Goal: Task Accomplishment & Management: Manage account settings

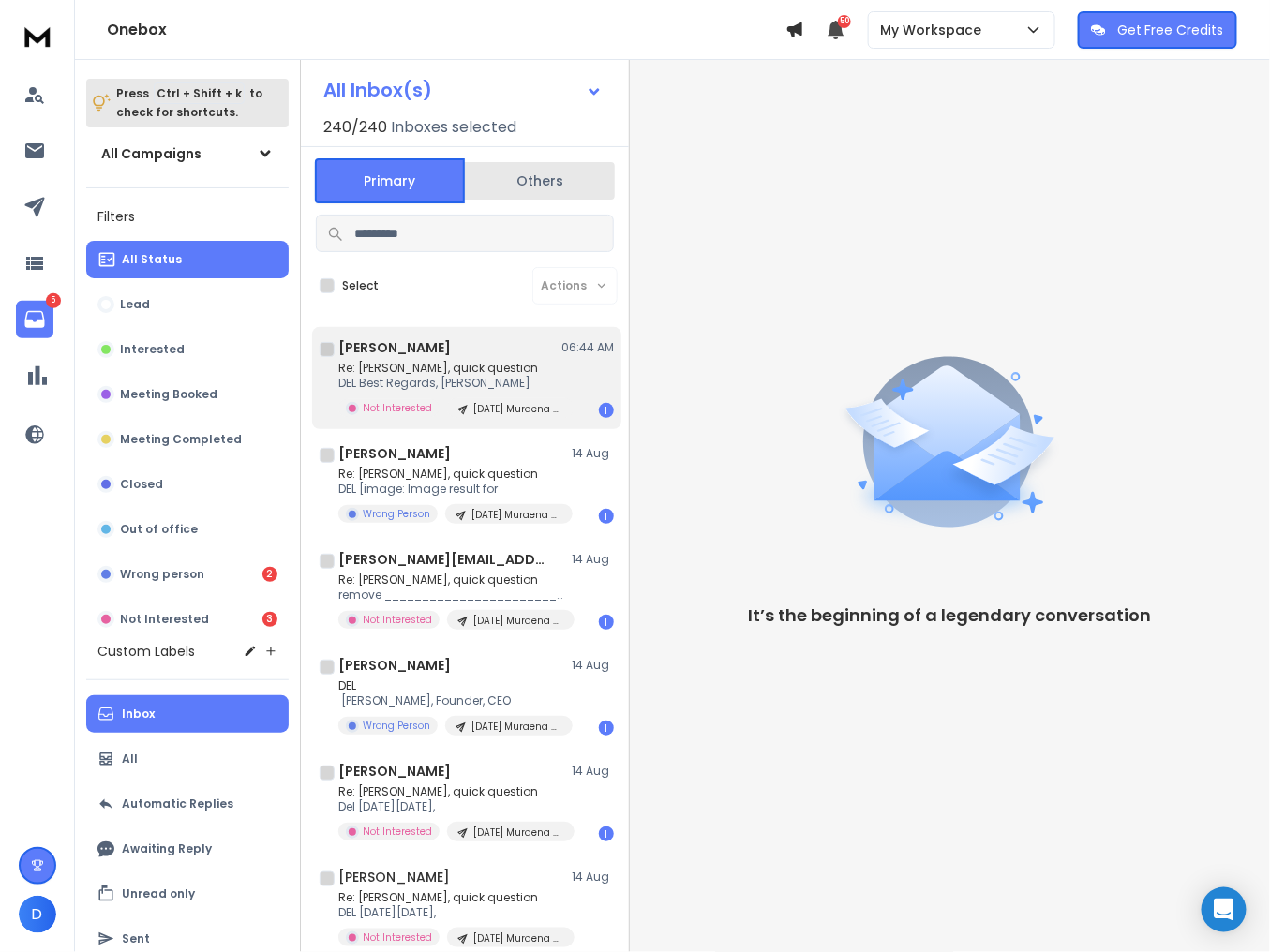
click at [451, 357] on div "[PERSON_NAME] 06:44 AM Re: [PERSON_NAME], quick question DEL Best Regards, [PER…" at bounding box center [476, 378] width 276 height 80
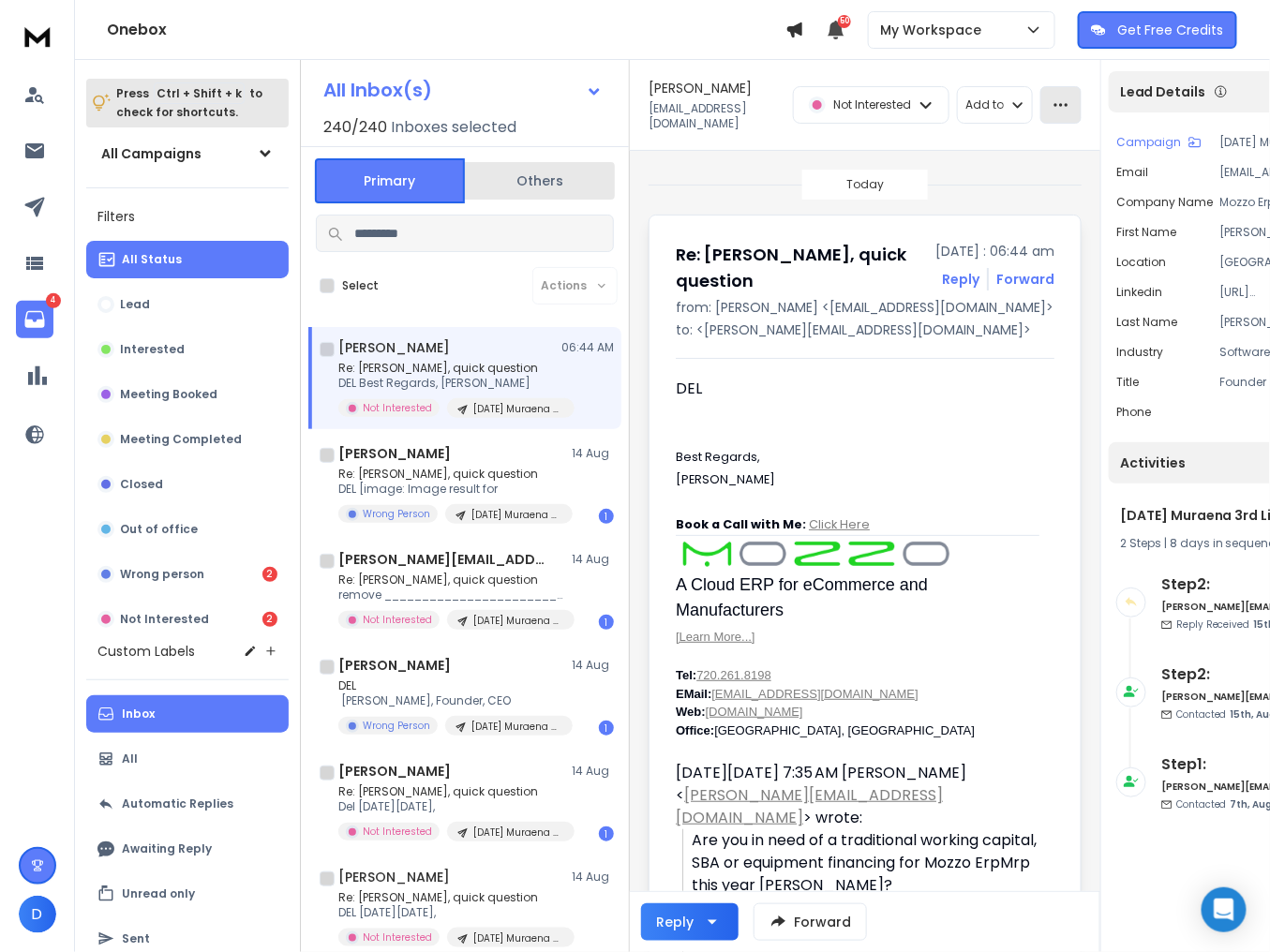
click at [1070, 97] on icon "button" at bounding box center [1060, 104] width 17 height 17
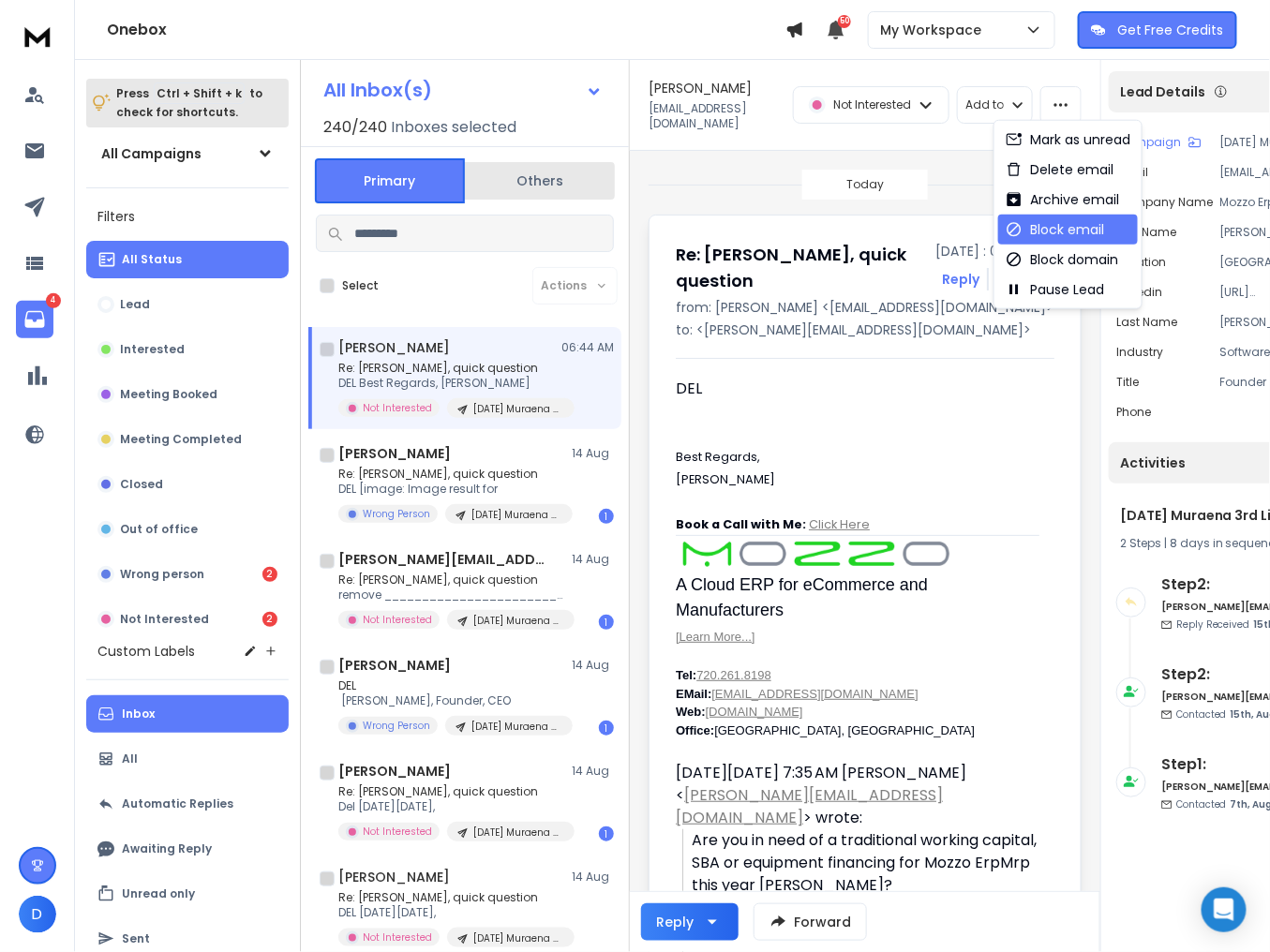
click at [1073, 222] on div "Block email" at bounding box center [1054, 229] width 99 height 19
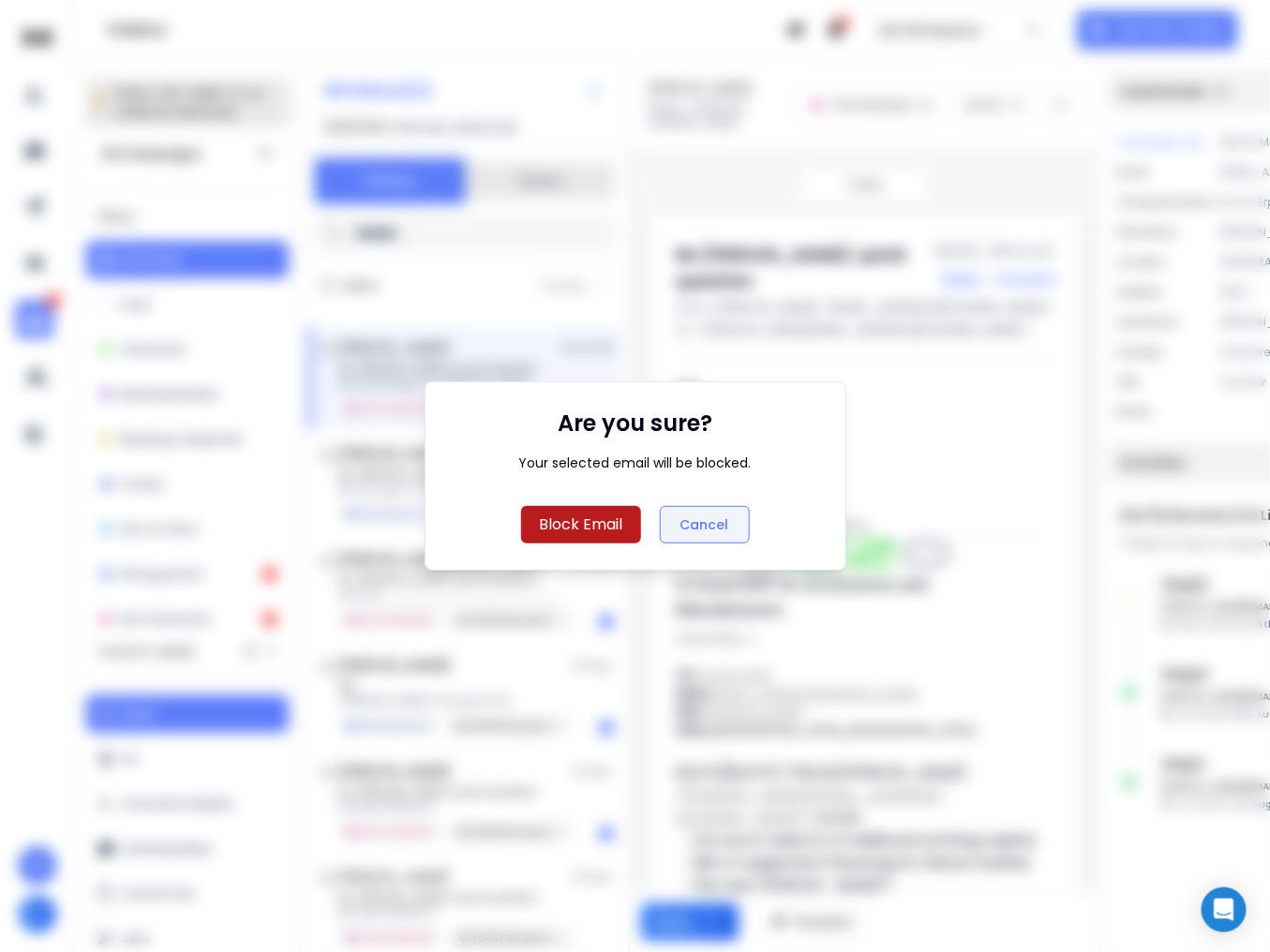
click at [593, 516] on button "Block Email" at bounding box center [580, 525] width 120 height 37
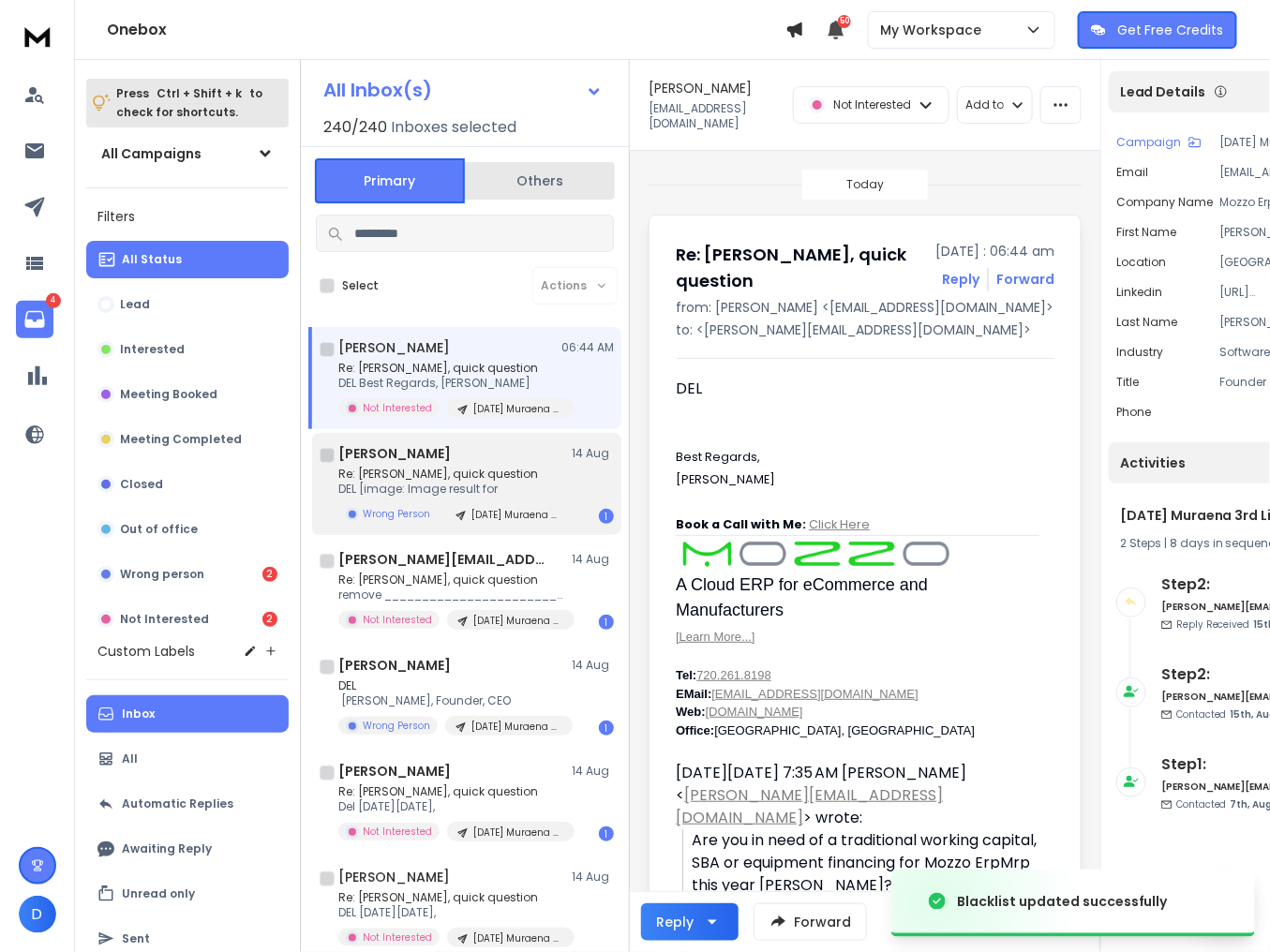
click at [514, 475] on p "Re: [PERSON_NAME], quick question" at bounding box center [451, 474] width 225 height 15
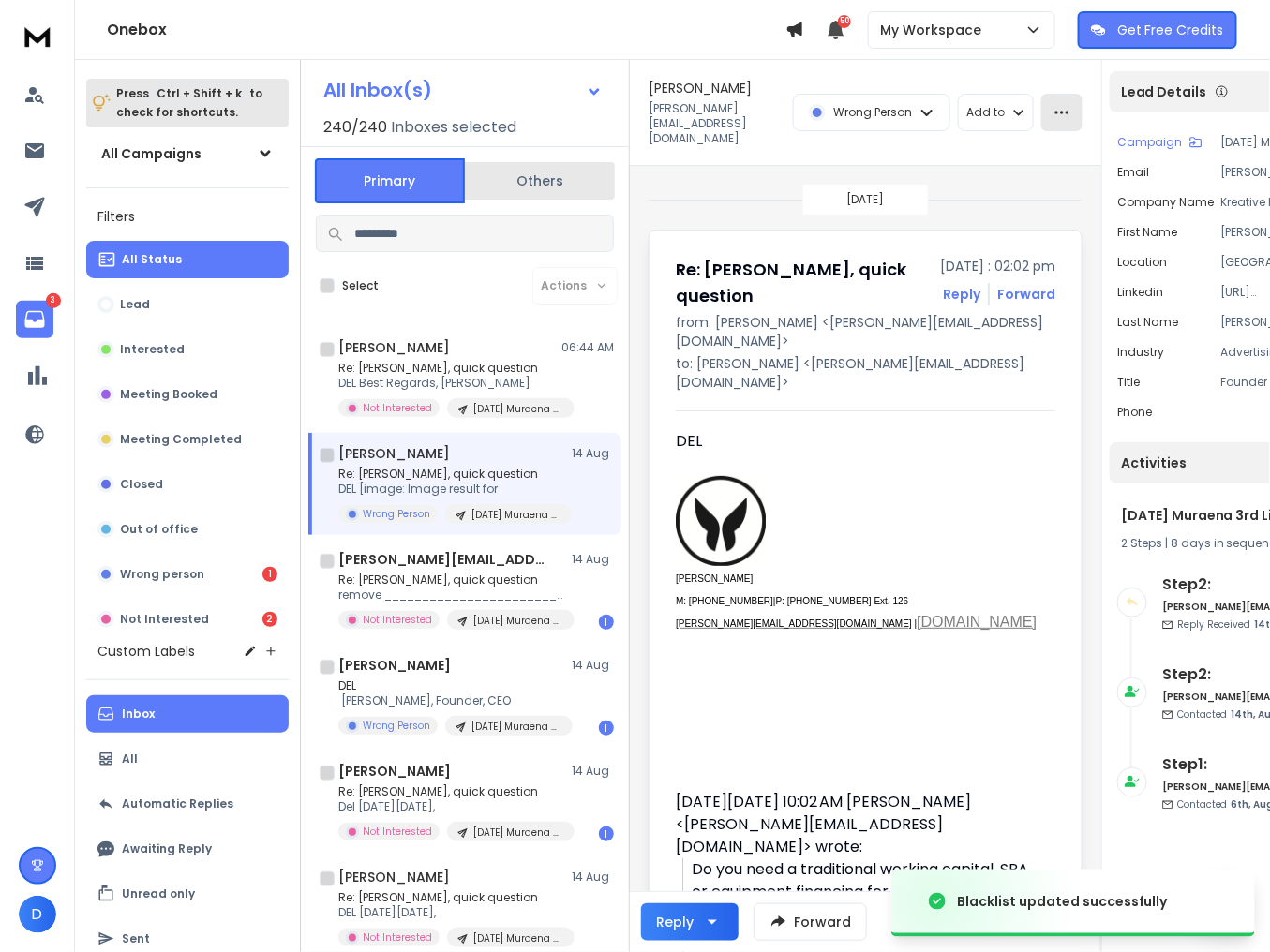
click at [1071, 105] on icon "button" at bounding box center [1061, 112] width 17 height 17
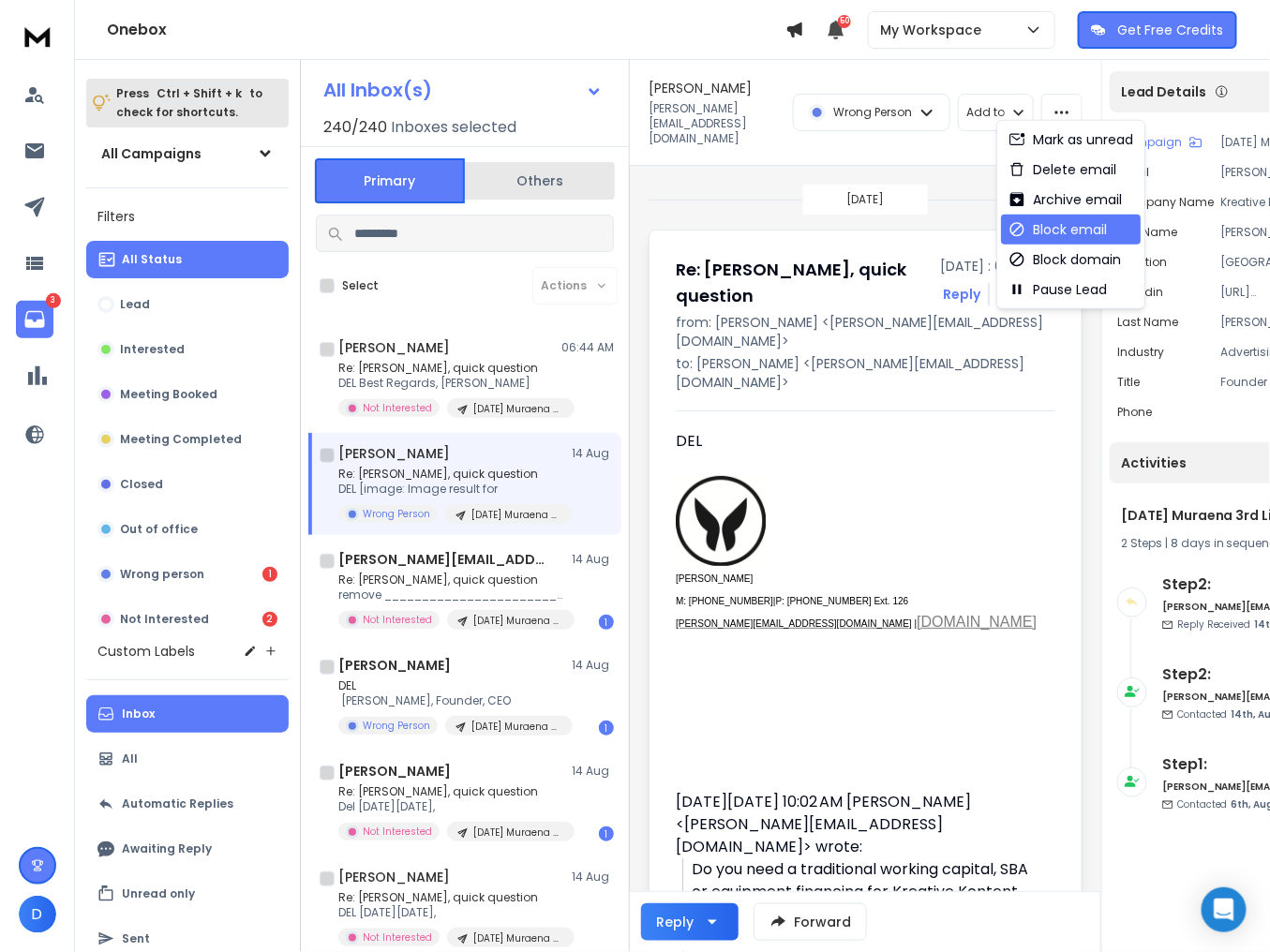
click at [1091, 228] on div "Block email" at bounding box center [1057, 229] width 99 height 19
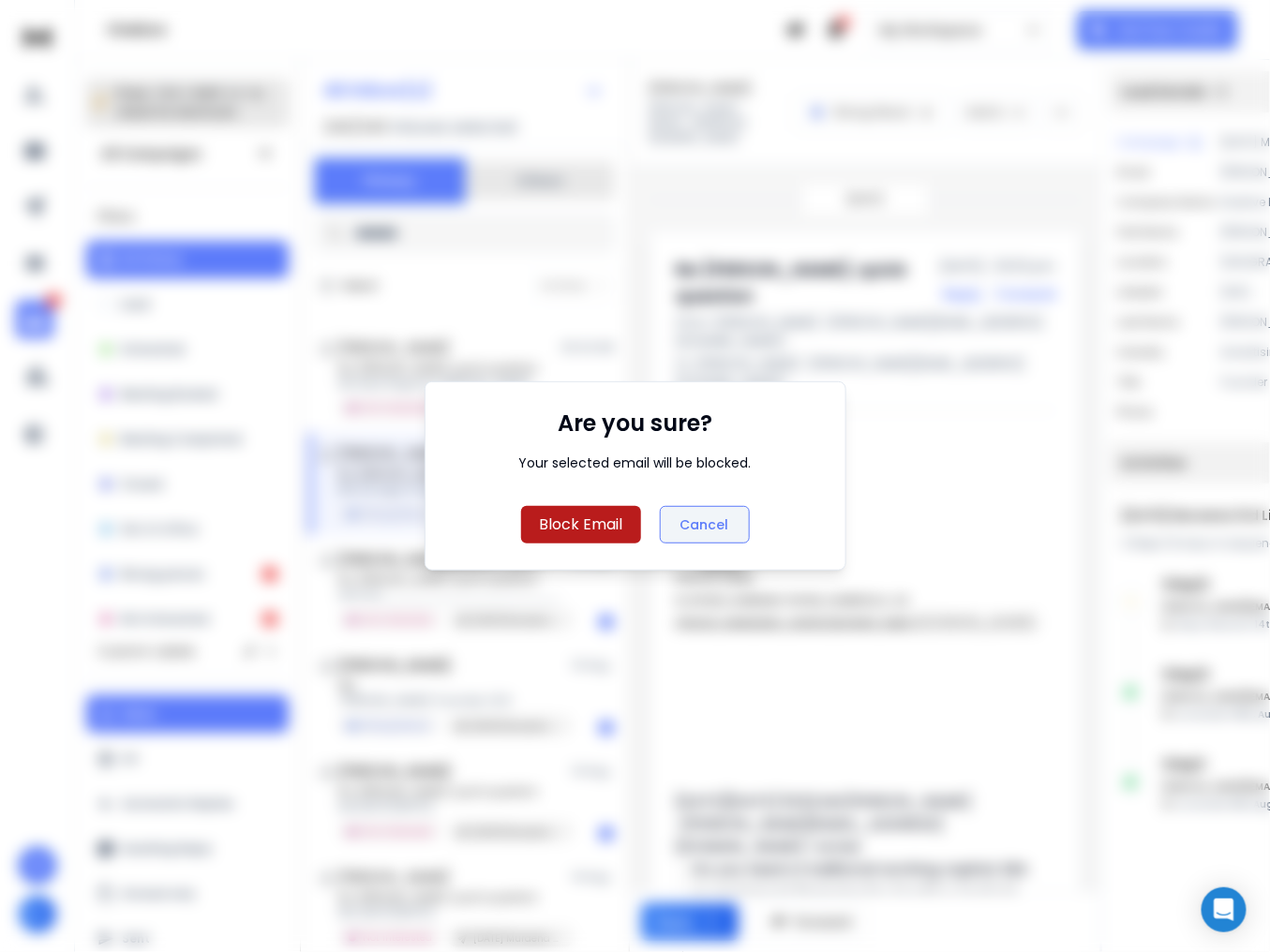
click at [587, 514] on button "Block Email" at bounding box center [580, 525] width 120 height 37
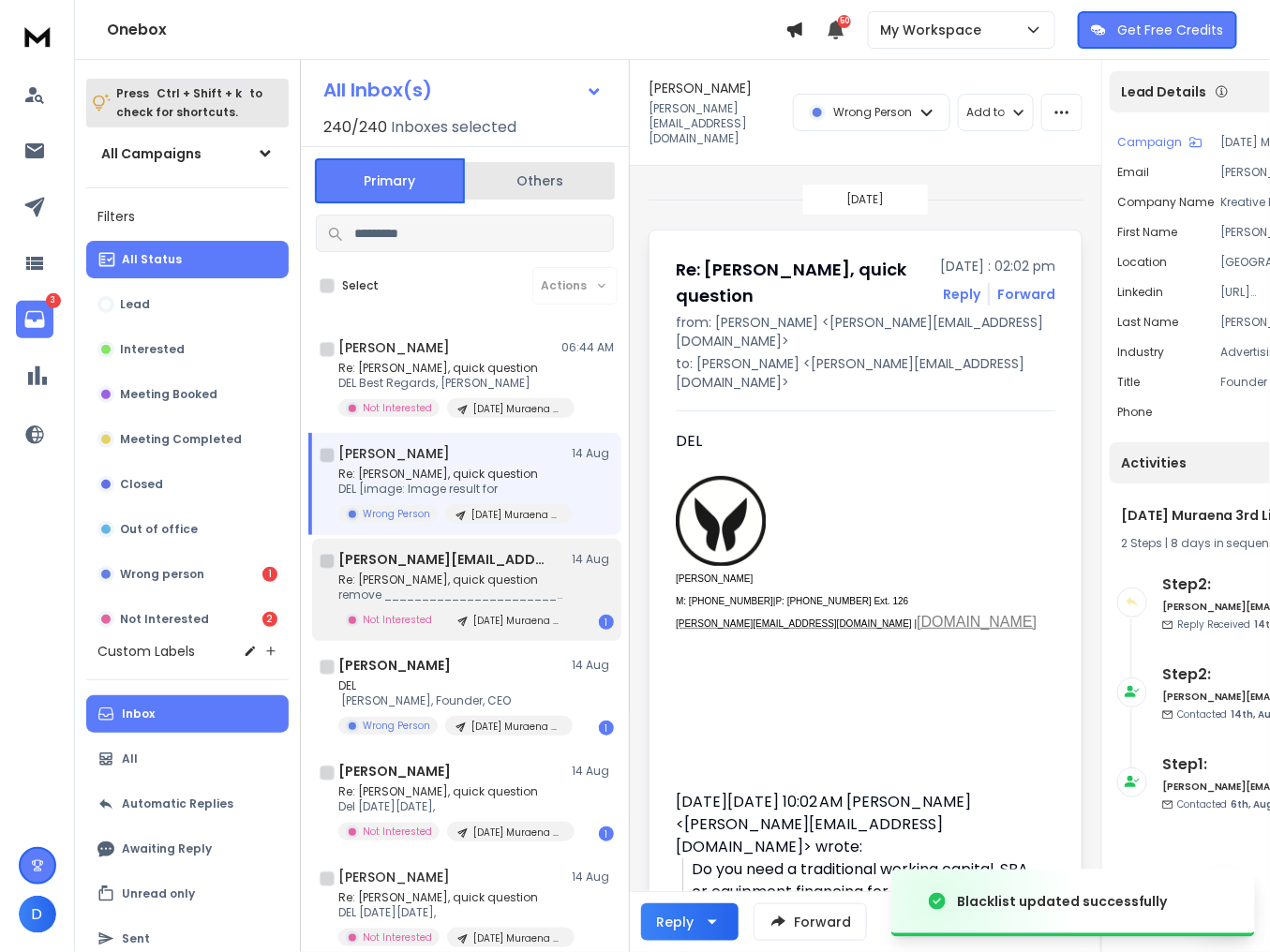
drag, startPoint x: 501, startPoint y: 567, endPoint x: 519, endPoint y: 559, distance: 19.7
click at [501, 566] on h1 "[PERSON_NAME][EMAIL_ADDRESS][DOMAIN_NAME]" at bounding box center [441, 559] width 206 height 19
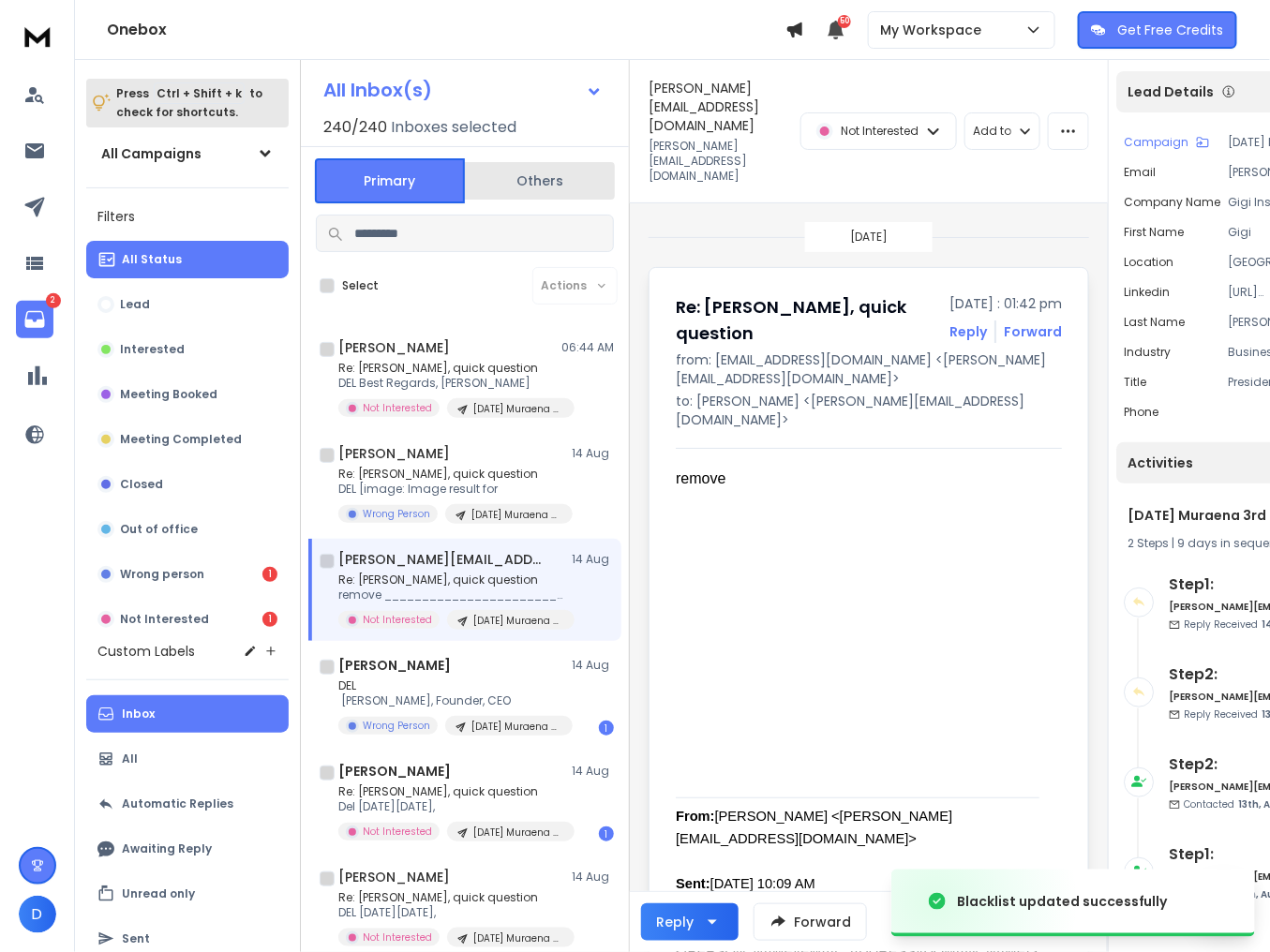
click at [1090, 112] on div "Not Interested Add to" at bounding box center [945, 131] width 289 height 37
click at [1090, 112] on button "button" at bounding box center [1069, 131] width 41 height 37
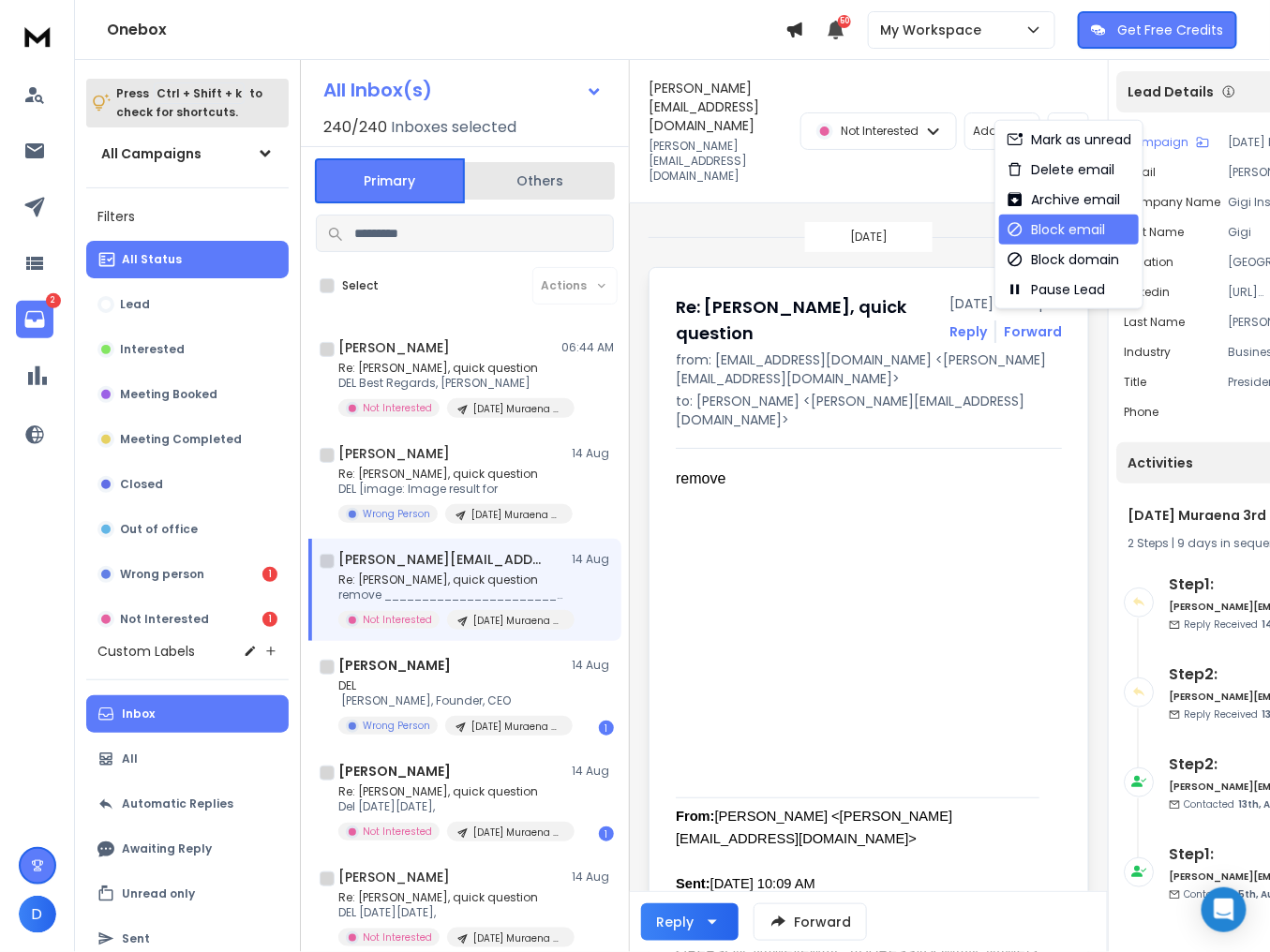
click at [1047, 234] on div "Block email" at bounding box center [1055, 229] width 99 height 19
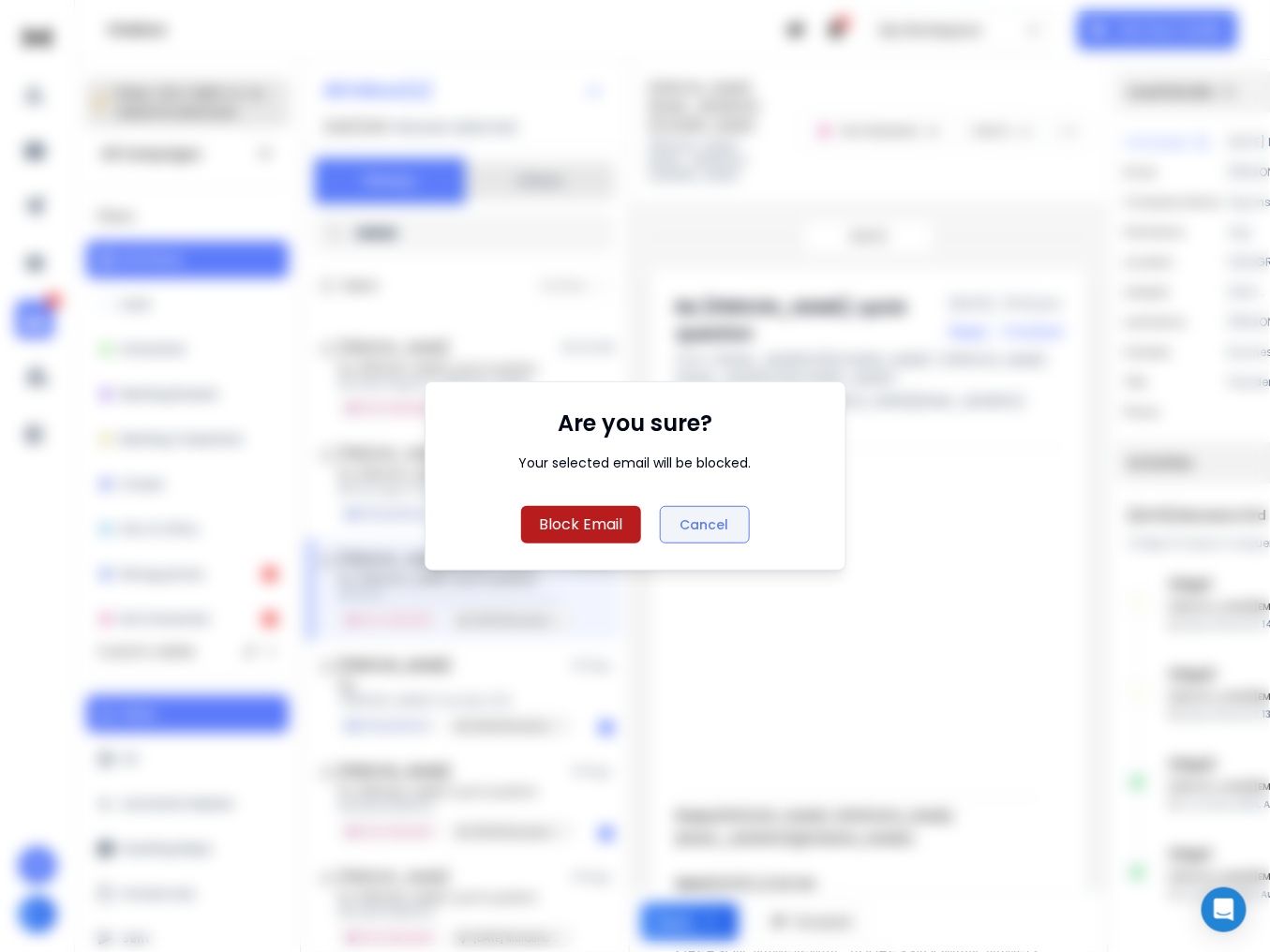
click at [585, 518] on button "Block Email" at bounding box center [580, 525] width 120 height 37
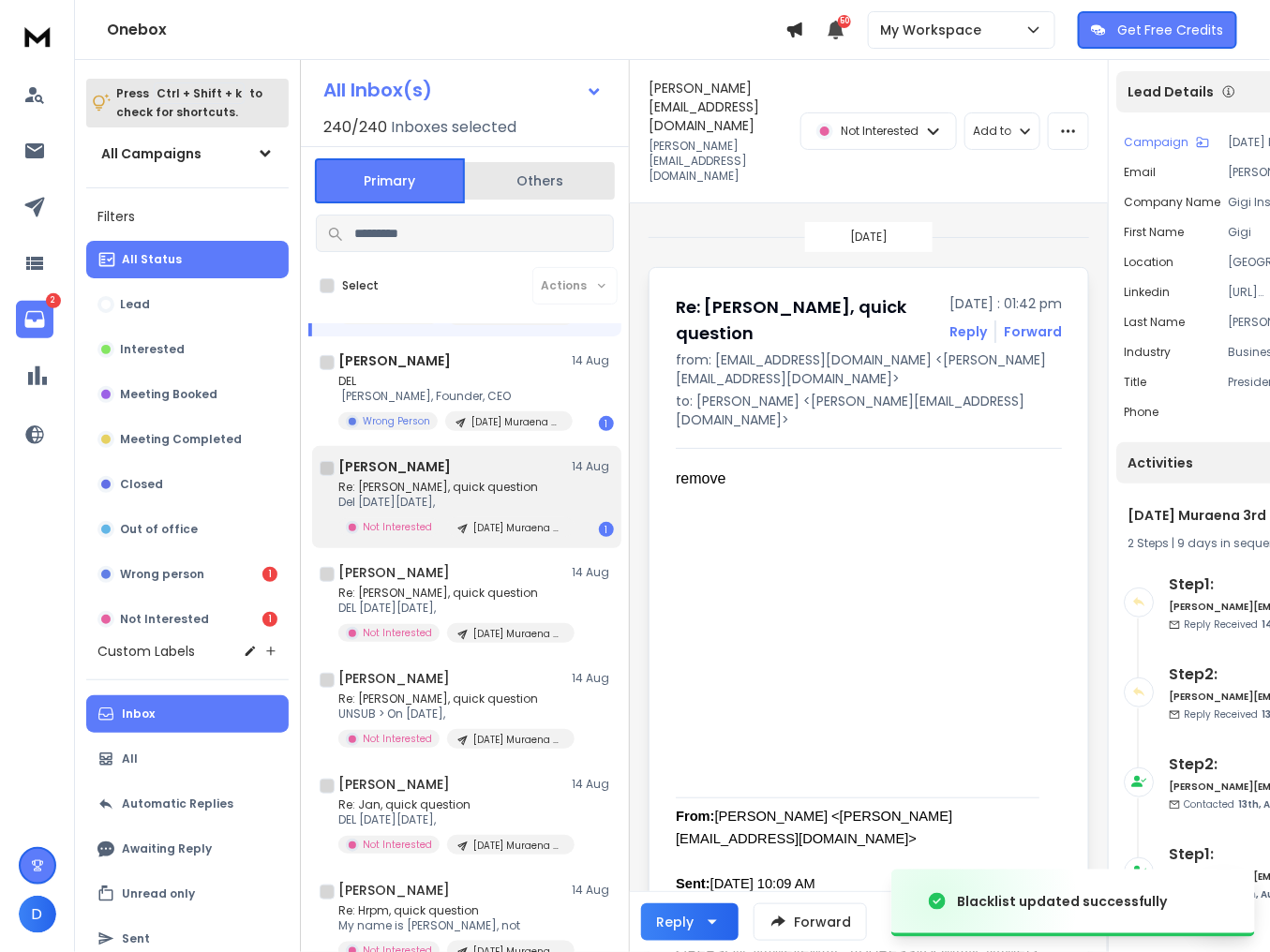
scroll to position [312, 0]
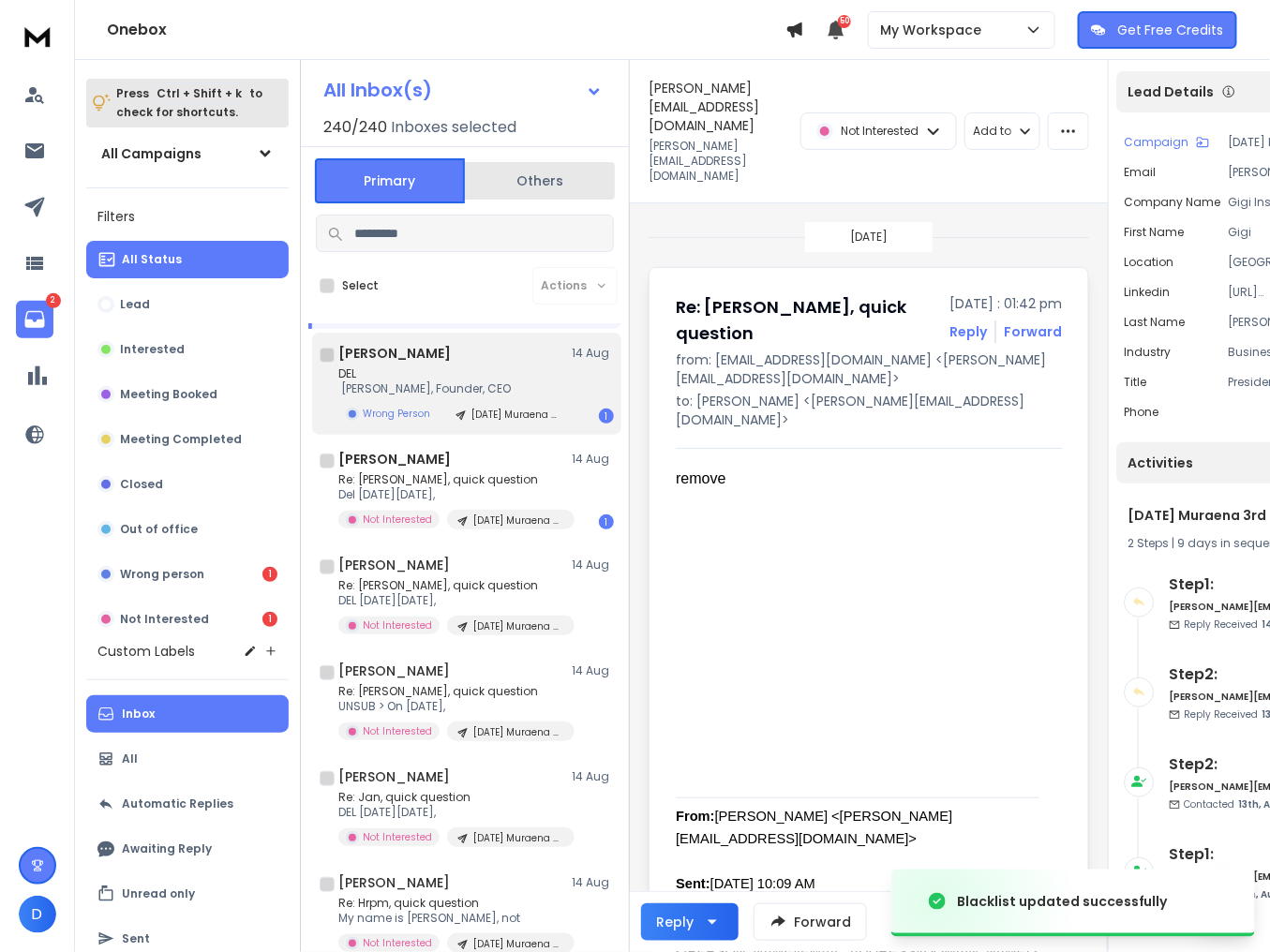
drag, startPoint x: 554, startPoint y: 369, endPoint x: 568, endPoint y: 374, distance: 14.9
click at [553, 369] on p "DEL" at bounding box center [451, 374] width 225 height 15
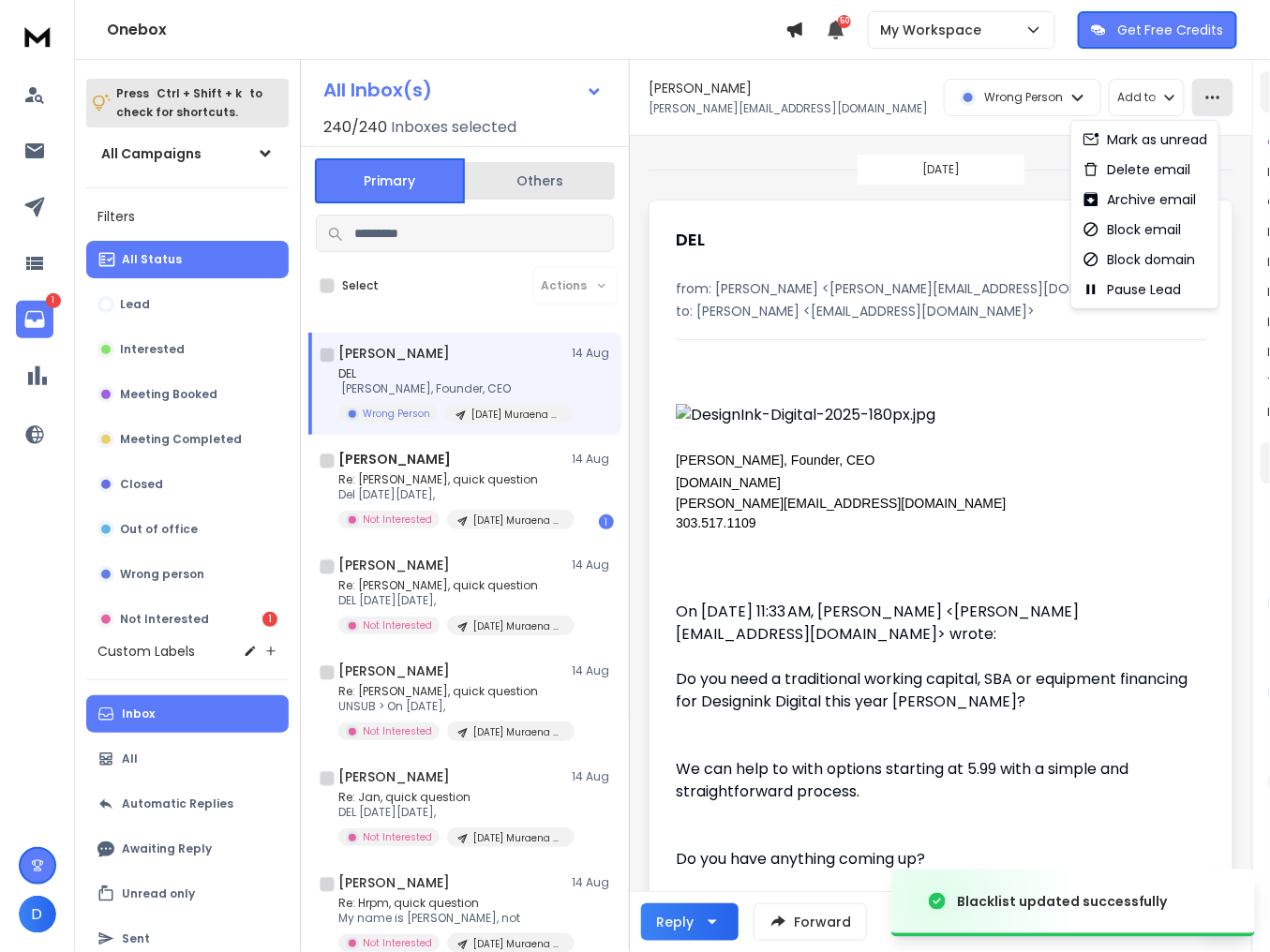
click at [1218, 92] on button "button" at bounding box center [1213, 98] width 41 height 37
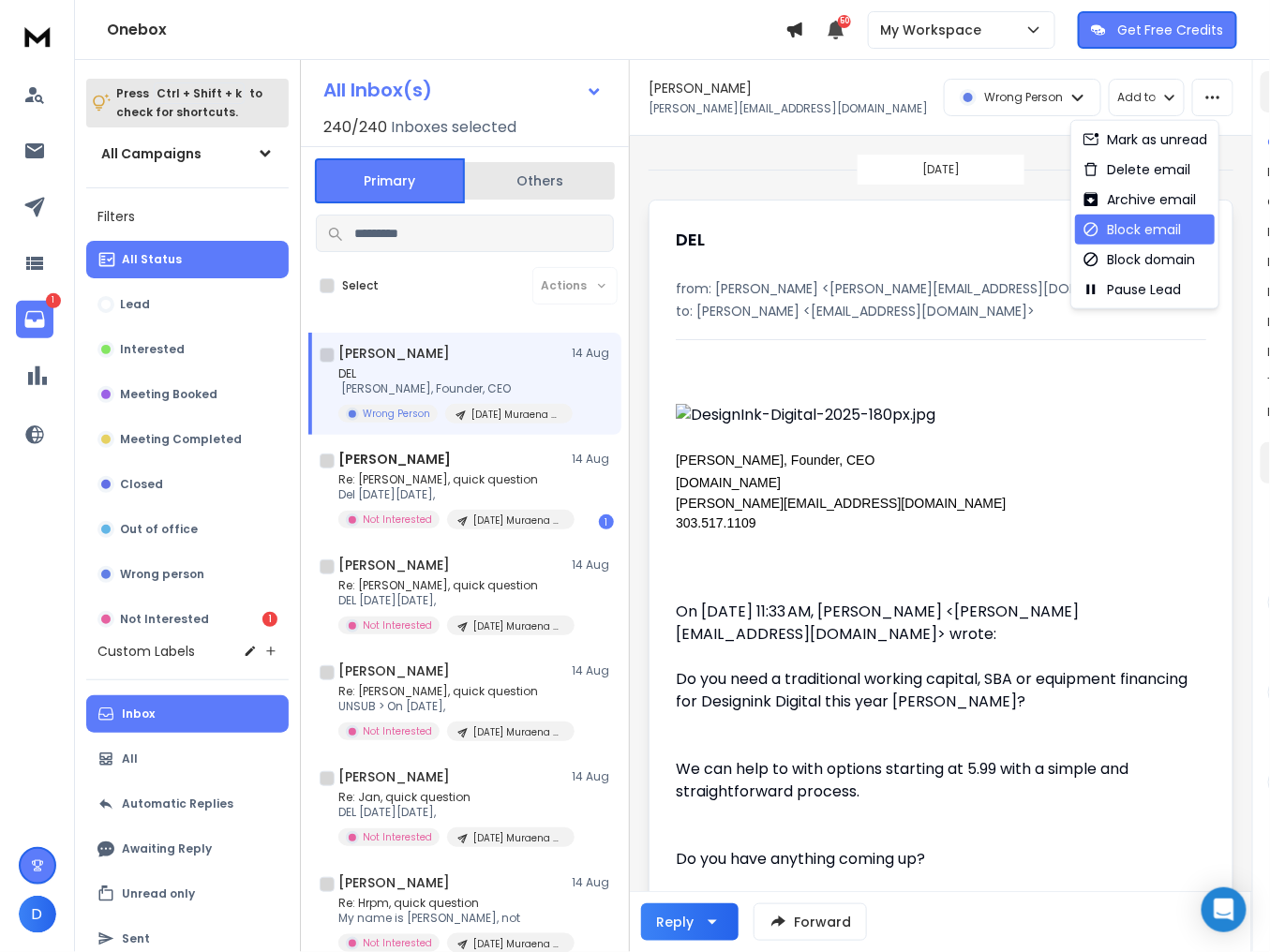
click at [1134, 229] on div "Block email" at bounding box center [1131, 229] width 99 height 19
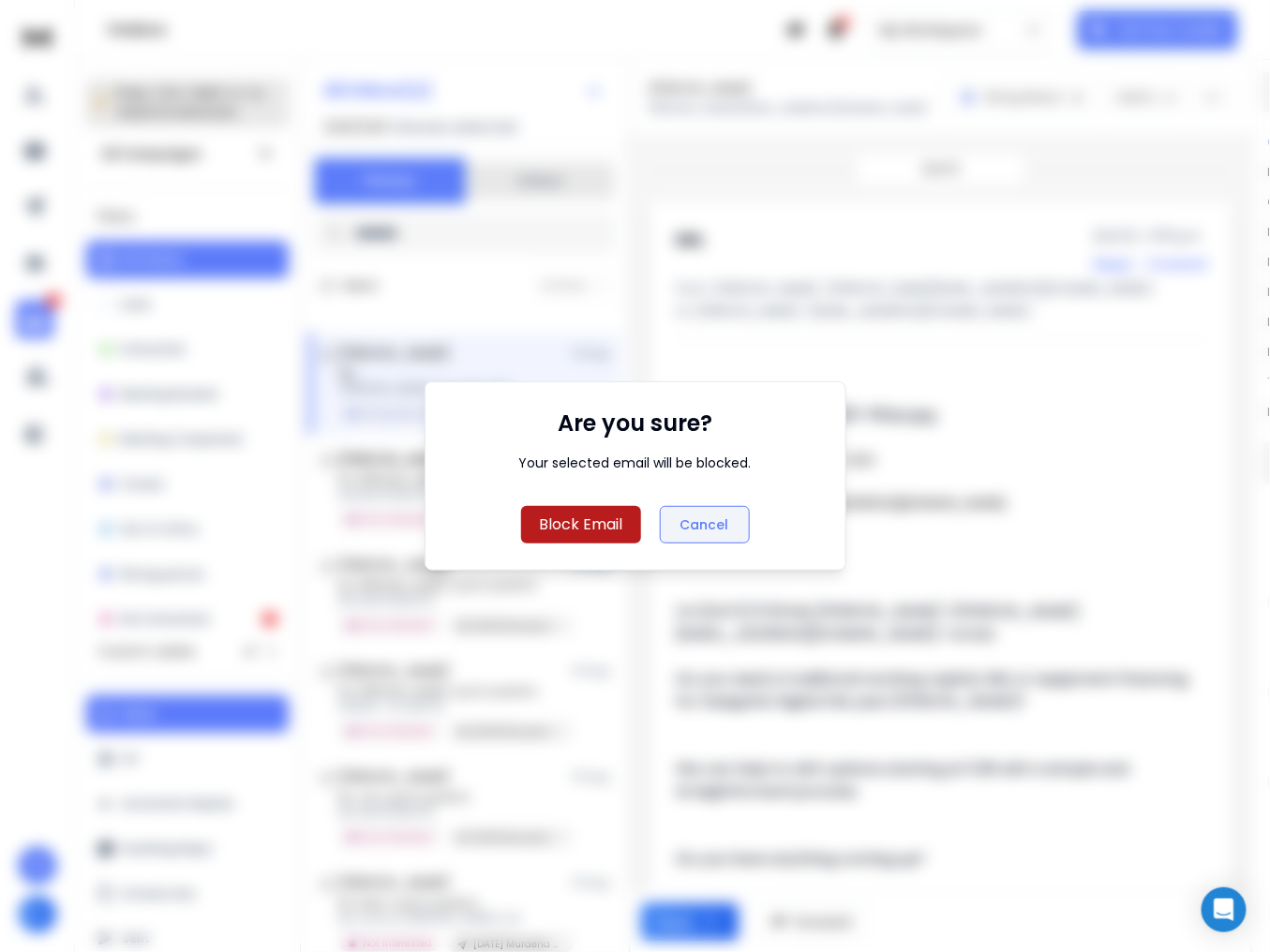
click at [585, 518] on button "Block Email" at bounding box center [580, 525] width 120 height 37
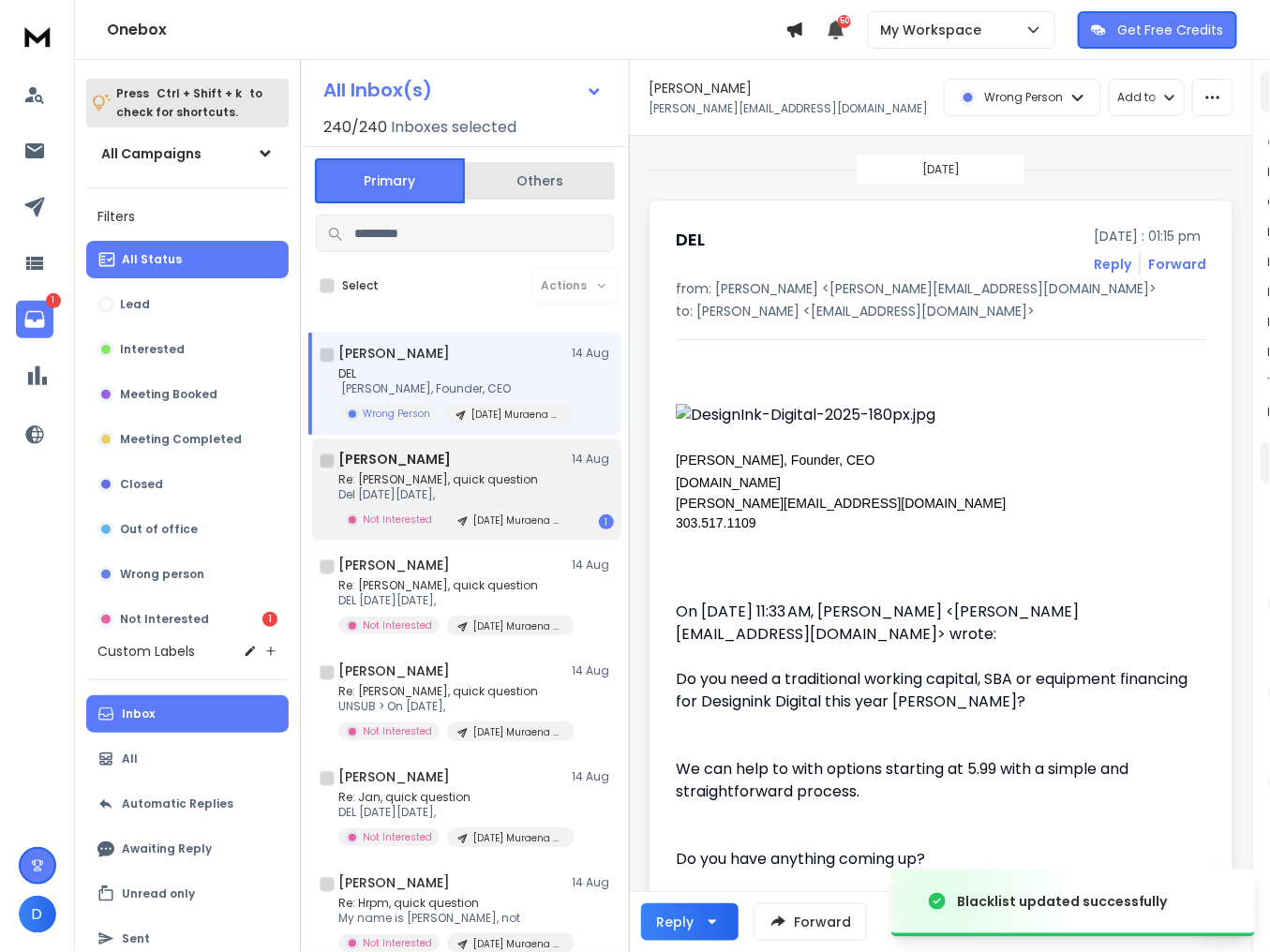
drag, startPoint x: 564, startPoint y: 465, endPoint x: 574, endPoint y: 474, distance: 13.5
click at [564, 466] on div "[PERSON_NAME] [DATE]" at bounding box center [476, 458] width 276 height 19
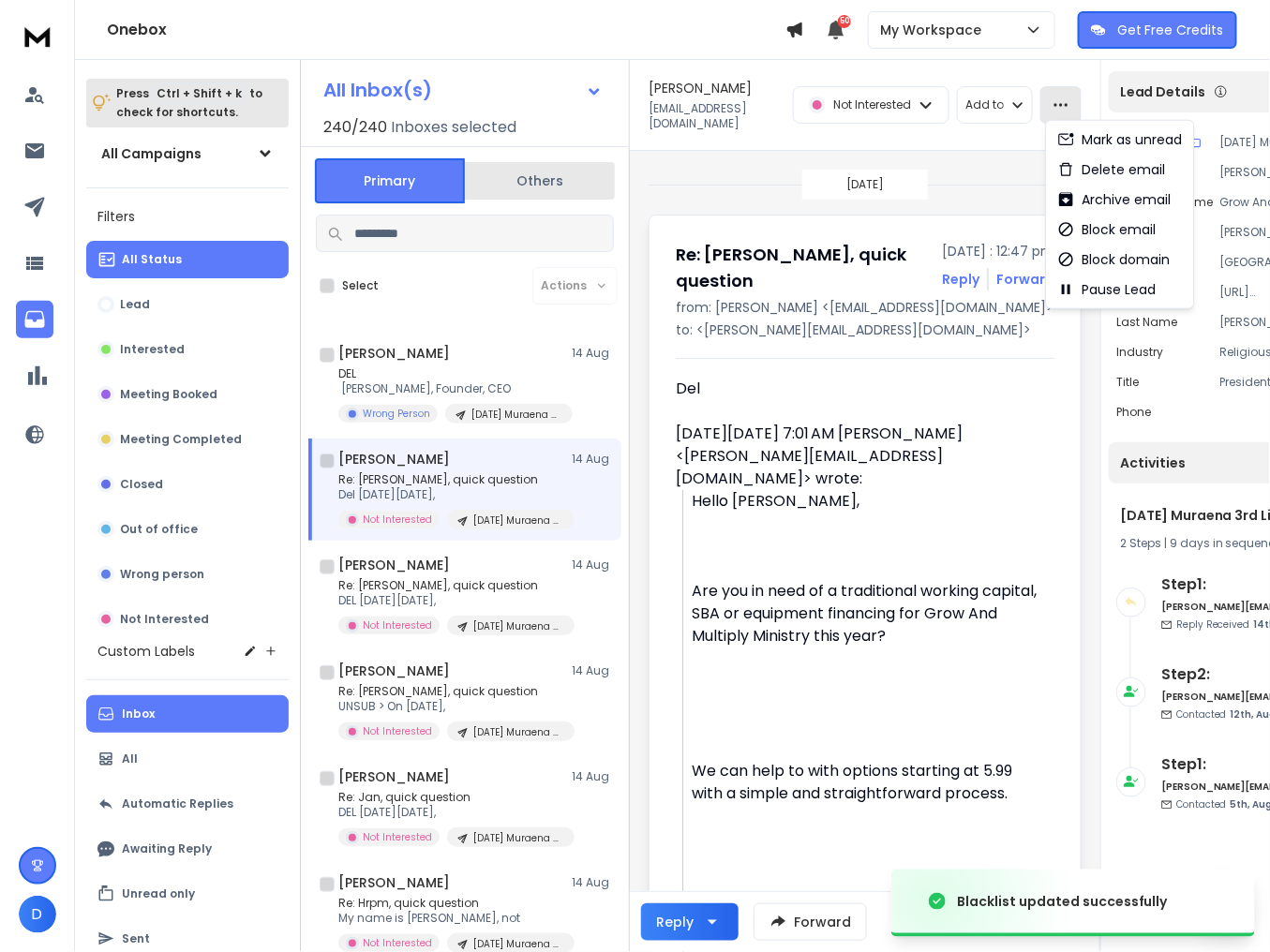
click at [1070, 99] on icon "button" at bounding box center [1060, 104] width 17 height 17
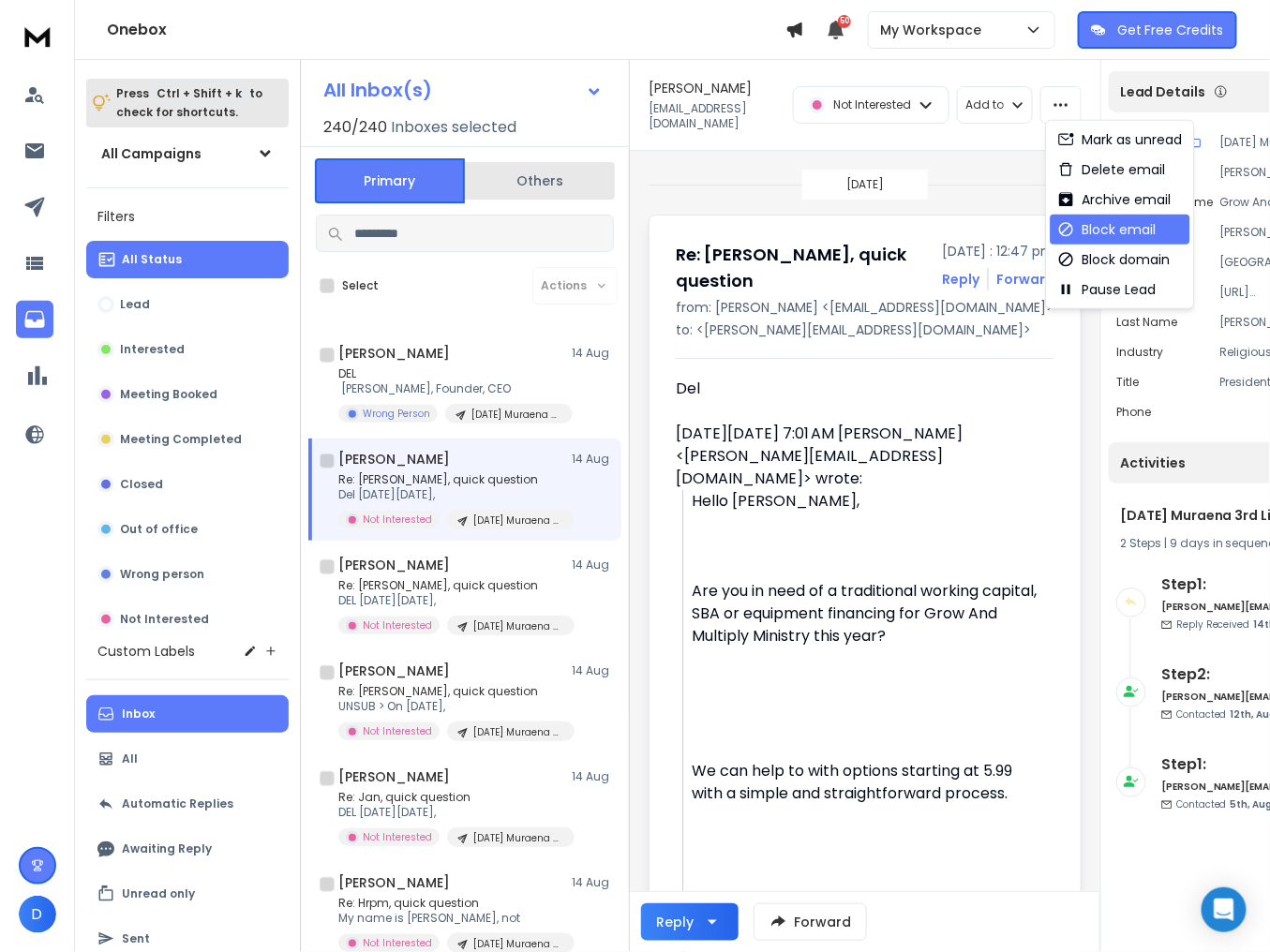
click at [1121, 231] on div "Block email" at bounding box center [1107, 229] width 99 height 19
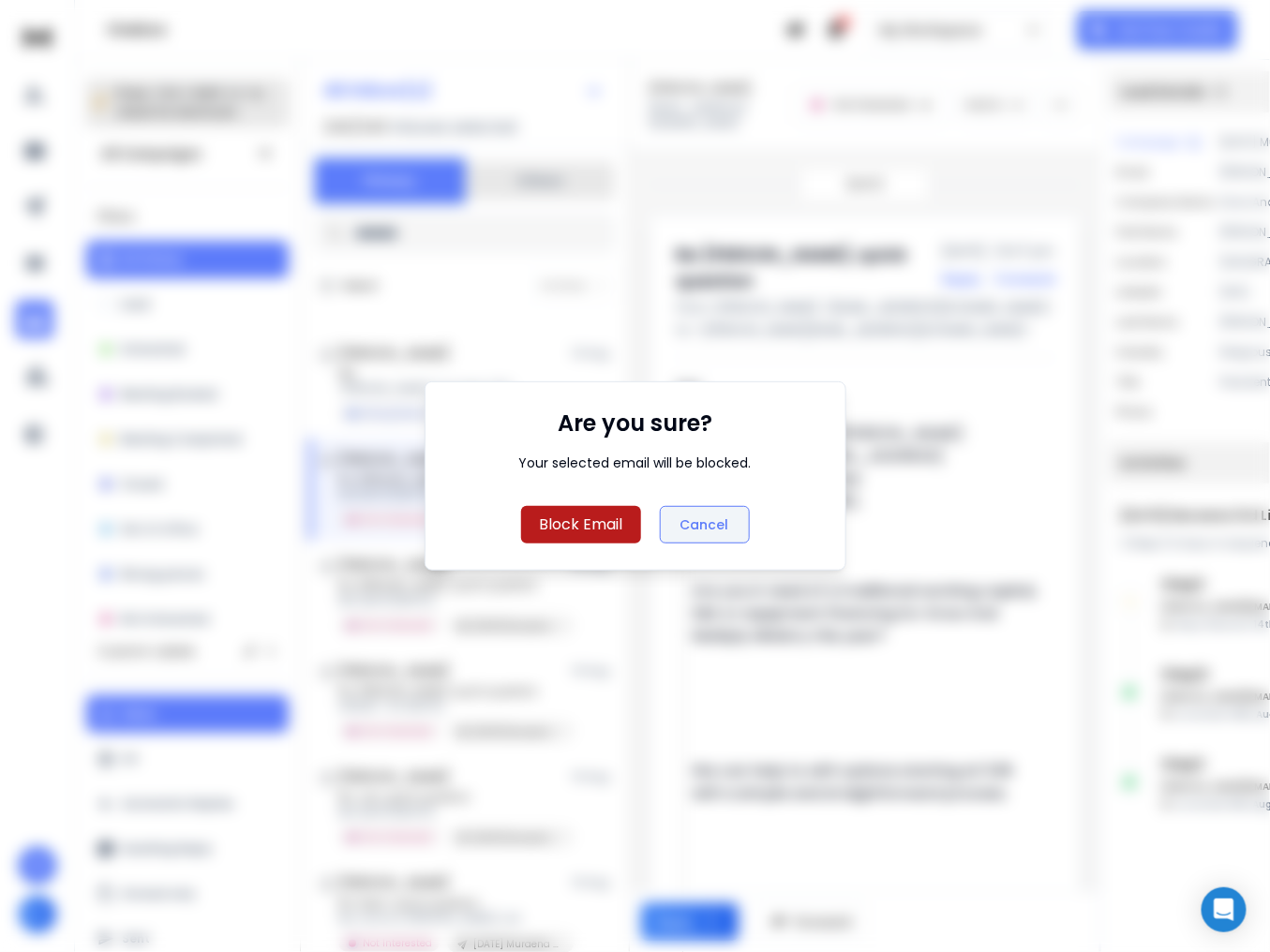
click at [608, 522] on button "Block Email" at bounding box center [580, 525] width 120 height 37
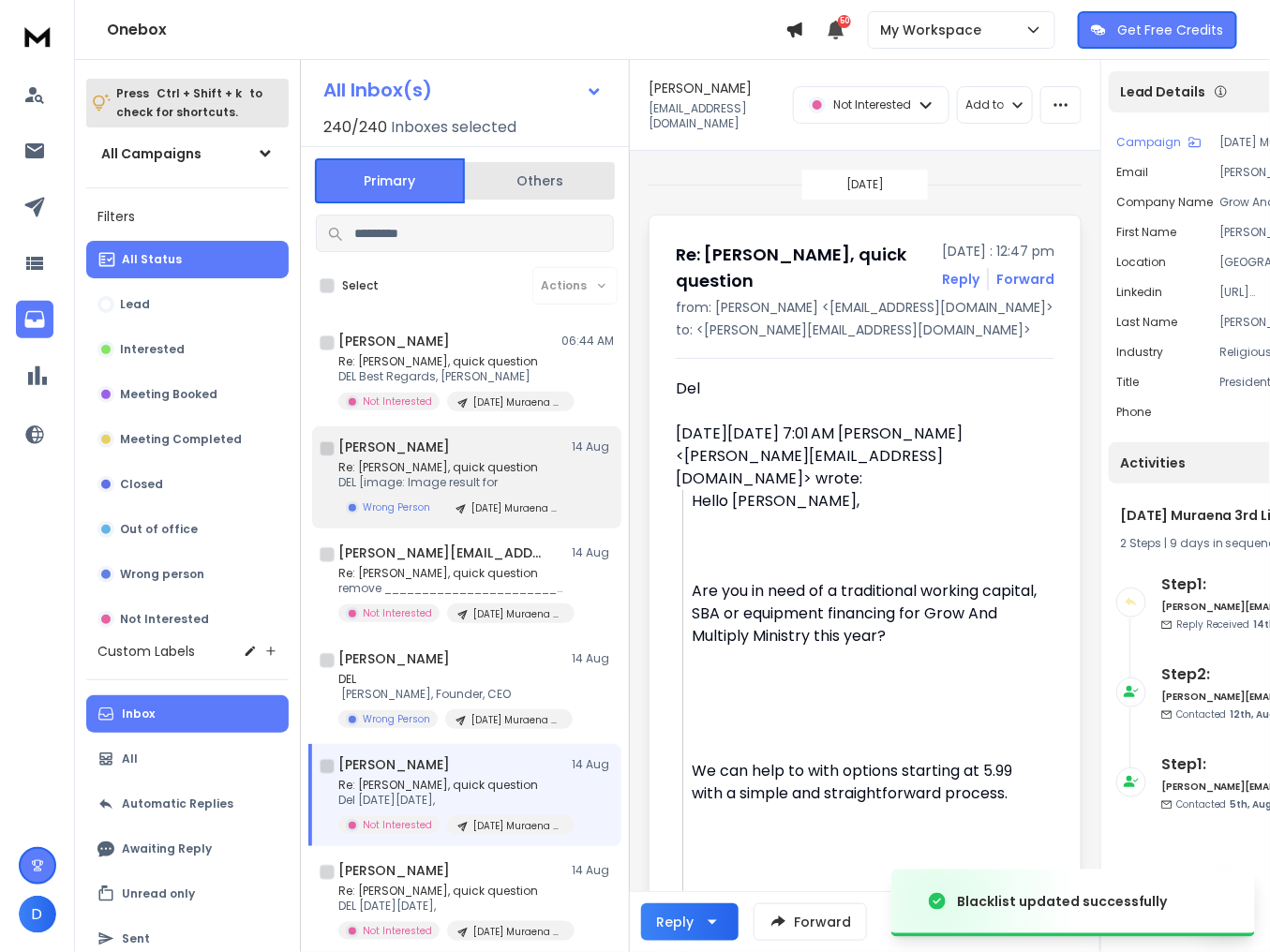
scroll to position [0, 0]
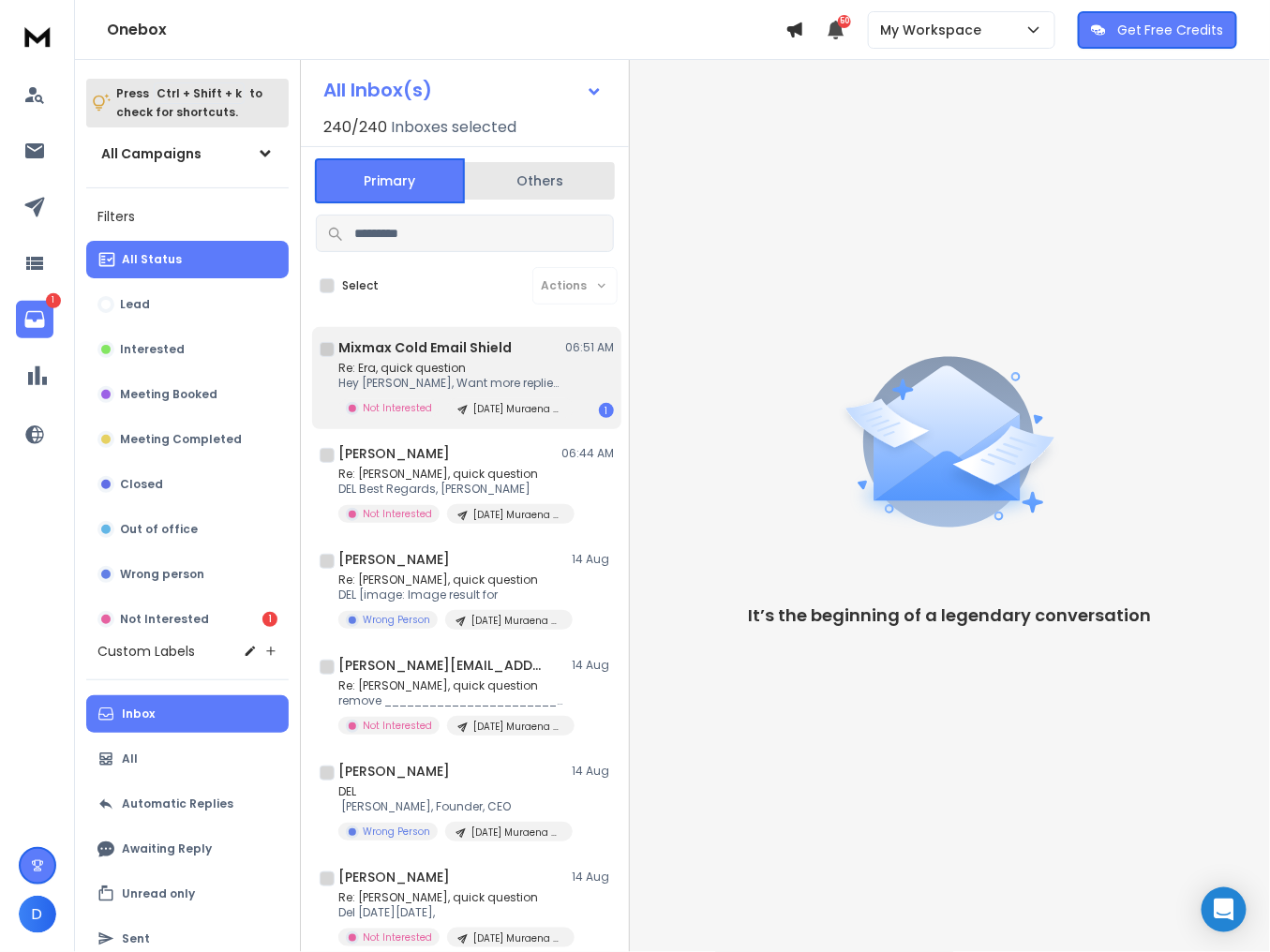
click at [500, 361] on p "Re: Era, quick question" at bounding box center [451, 368] width 225 height 15
